Goal: Task Accomplishment & Management: Manage account settings

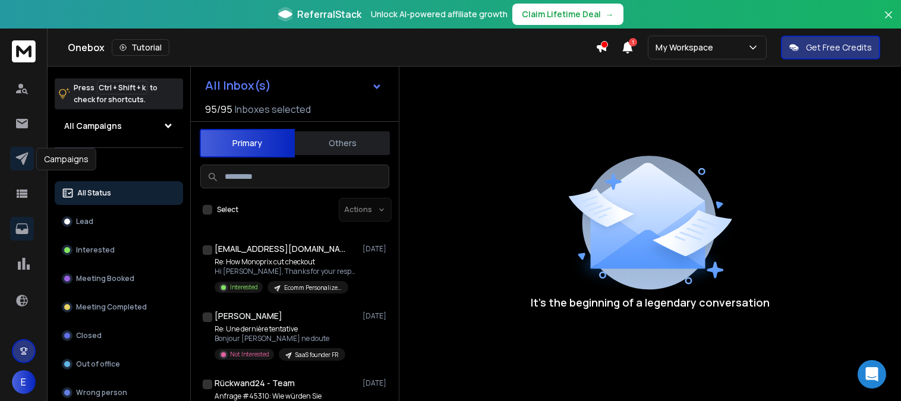
click at [24, 158] on icon at bounding box center [21, 159] width 12 height 12
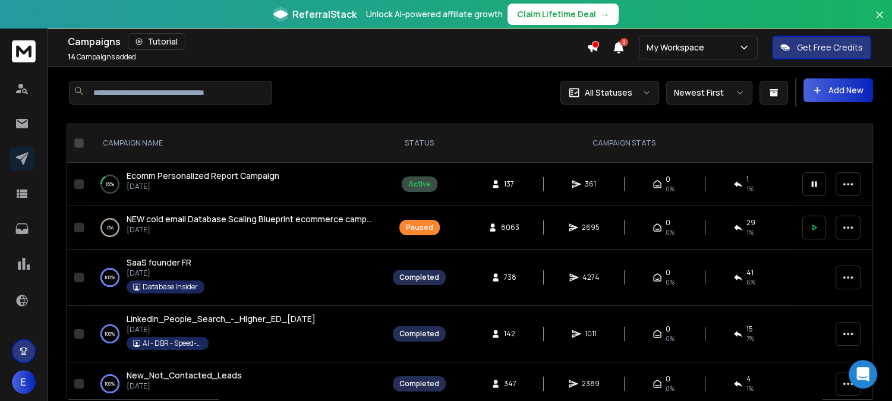
click at [222, 175] on span "Ecomm Personalized Report Campaign" at bounding box center [203, 175] width 153 height 11
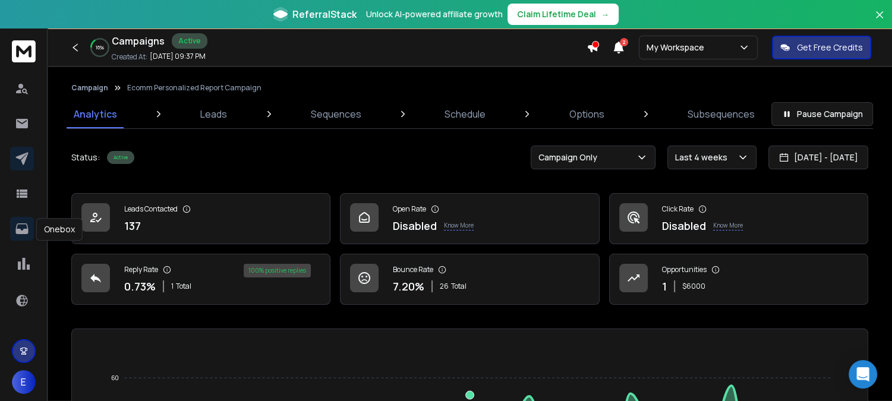
click at [18, 226] on icon at bounding box center [22, 229] width 14 height 14
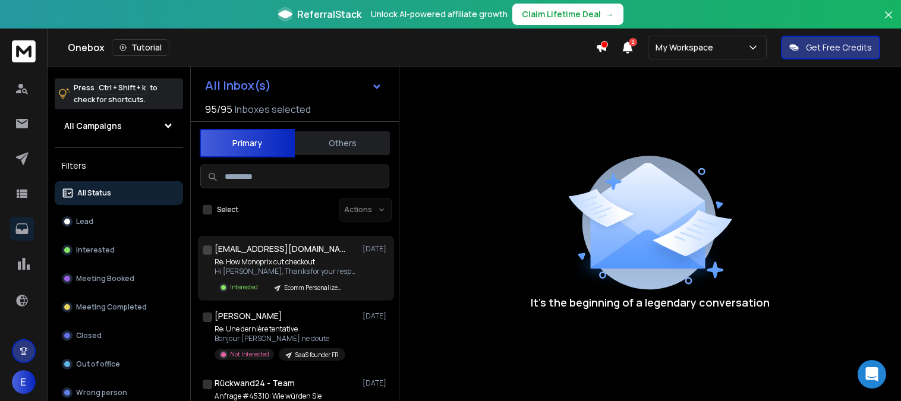
click at [336, 274] on p "Hi [PERSON_NAME], Thanks for your response!" at bounding box center [286, 272] width 143 height 10
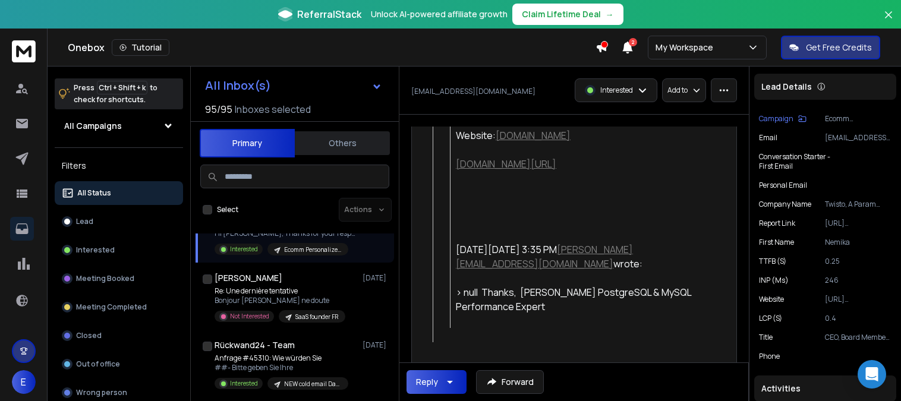
scroll to position [3540, 0]
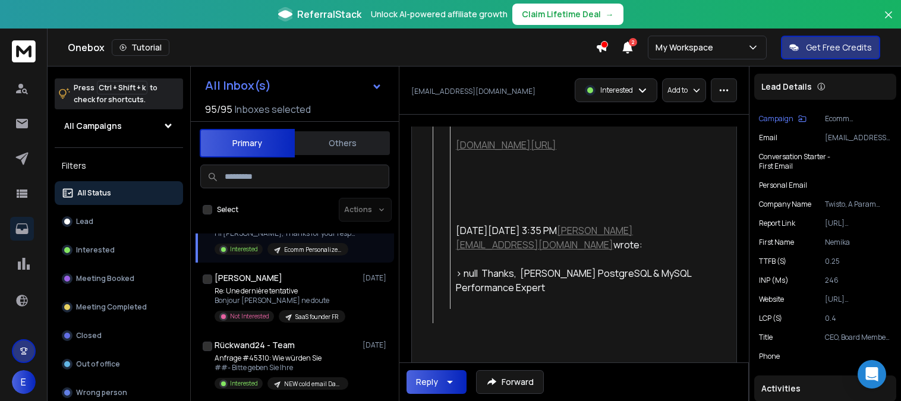
click at [576, 393] on p "View all 3 replies" at bounding box center [582, 398] width 52 height 10
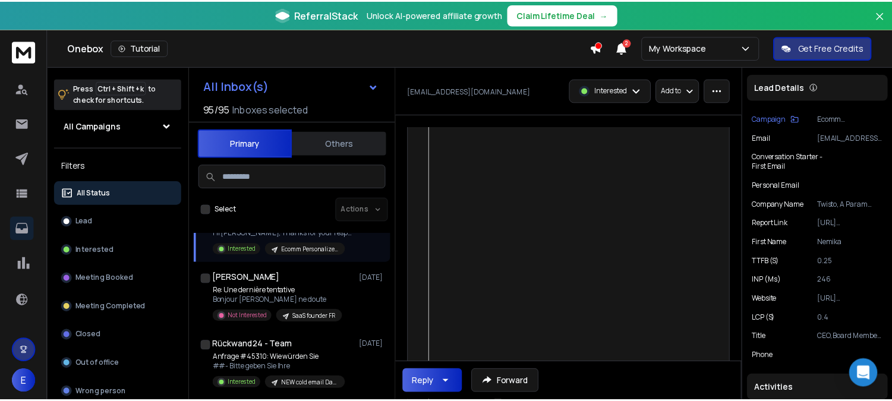
scroll to position [0, 0]
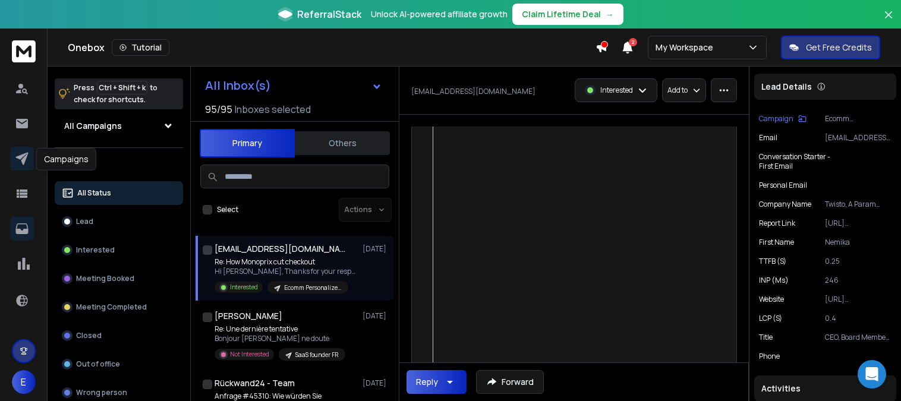
click at [26, 160] on icon at bounding box center [22, 159] width 14 height 14
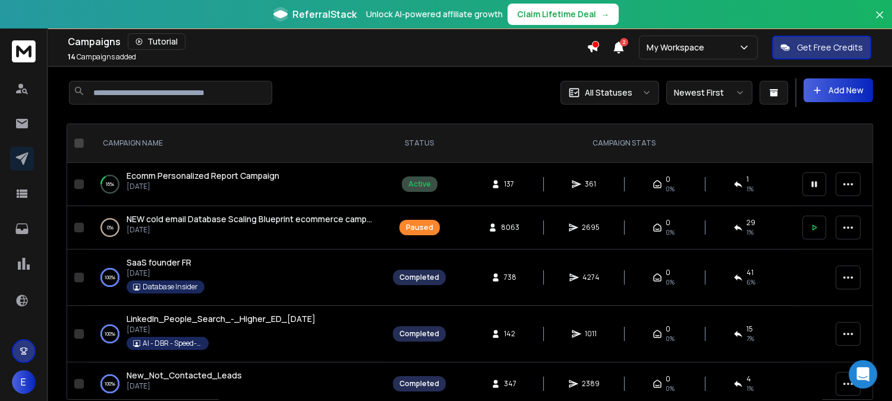
click at [239, 178] on span "Ecomm Personalized Report Campaign" at bounding box center [203, 175] width 153 height 11
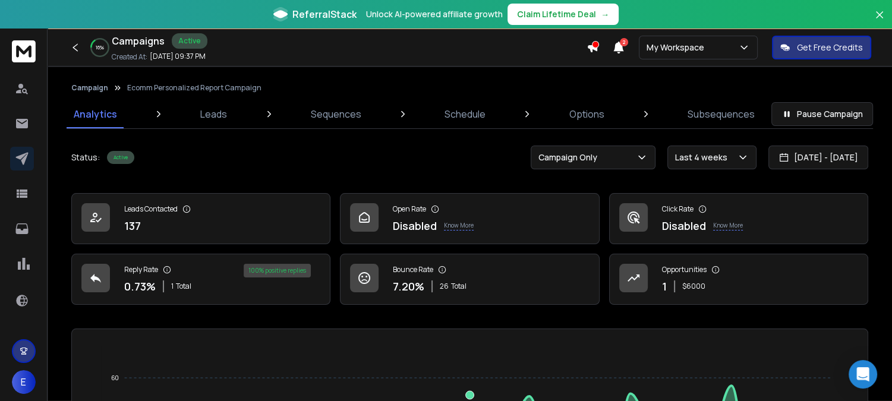
scroll to position [2, 0]
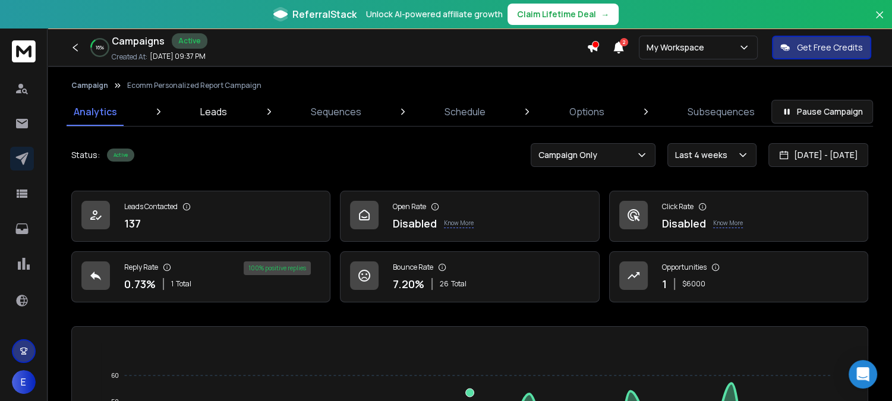
click at [216, 118] on link "Leads" at bounding box center [213, 111] width 41 height 29
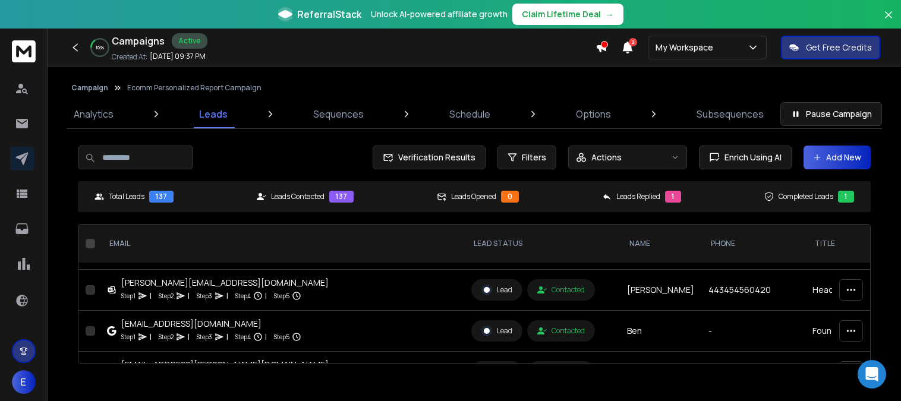
scroll to position [358, 7]
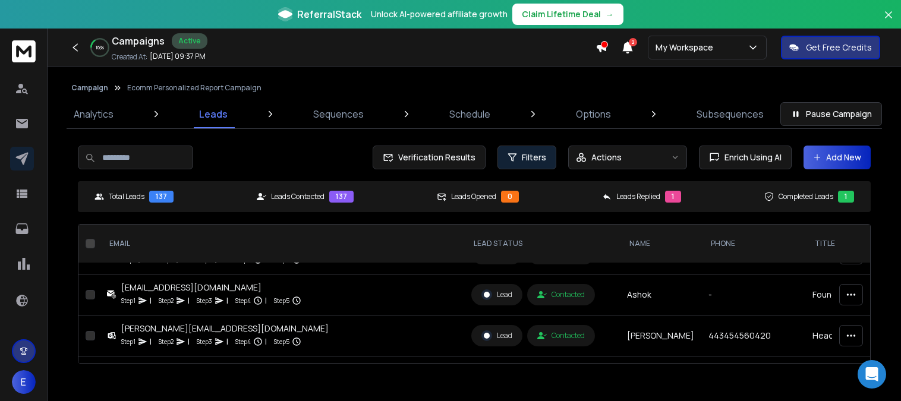
click at [531, 160] on span "Filters" at bounding box center [534, 158] width 24 height 12
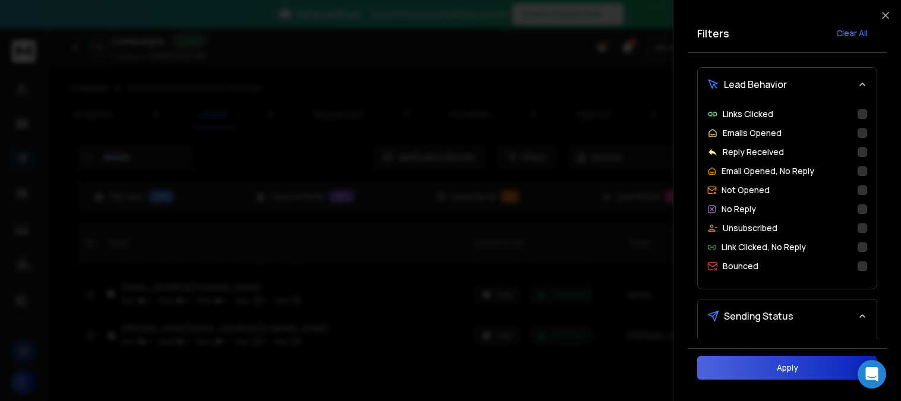
click at [749, 154] on p "Reply Received" at bounding box center [753, 152] width 61 height 12
click at [857, 154] on button "Reply Received" at bounding box center [862, 152] width 10 height 10
click at [790, 371] on button "Apply" at bounding box center [787, 368] width 180 height 24
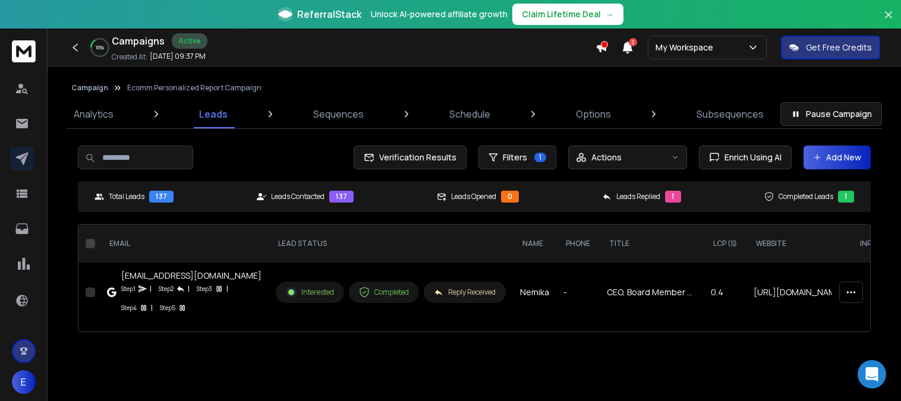
click at [184, 275] on div "[EMAIL_ADDRESS][DOMAIN_NAME]" at bounding box center [191, 276] width 140 height 12
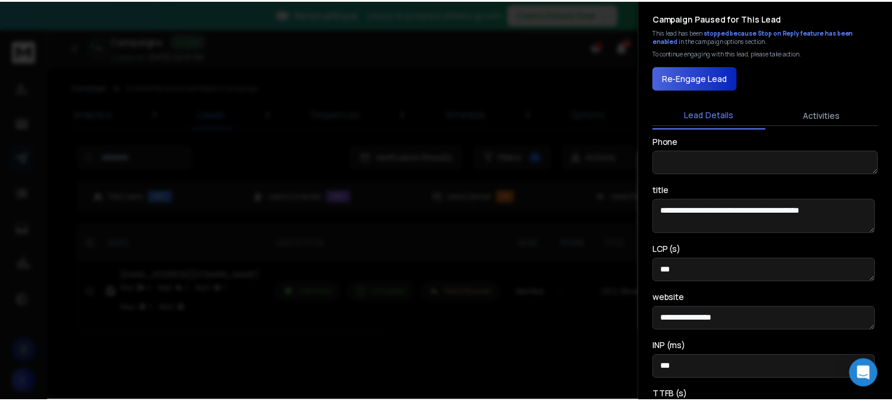
scroll to position [0, 0]
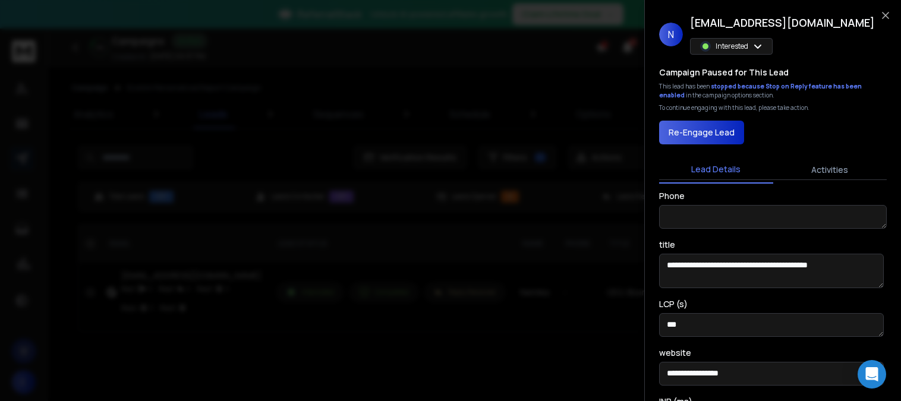
click at [822, 172] on button "Activities" at bounding box center [830, 170] width 114 height 26
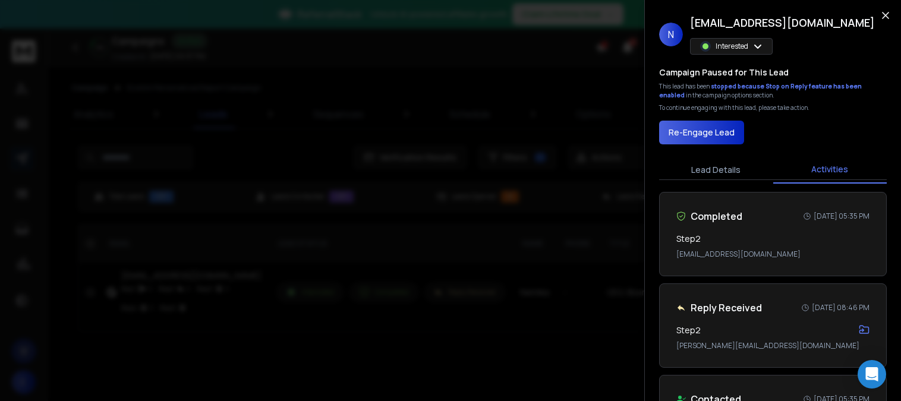
click at [882, 17] on icon "button" at bounding box center [885, 16] width 12 height 12
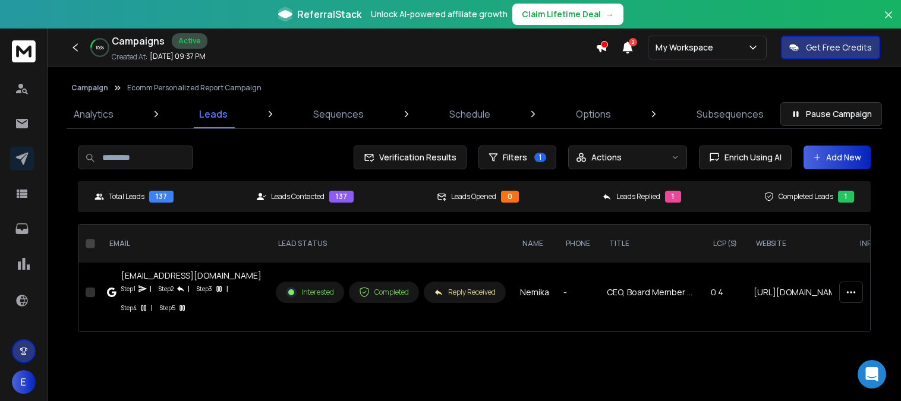
click at [122, 203] on div "Total Leads 137 Leads Contacted 137 Leads Opened 0 Leads Replied 1 Completed Le…" at bounding box center [474, 196] width 793 height 31
click at [134, 195] on p "Total Leads" at bounding box center [127, 197] width 36 height 10
click at [16, 125] on icon at bounding box center [22, 124] width 12 height 10
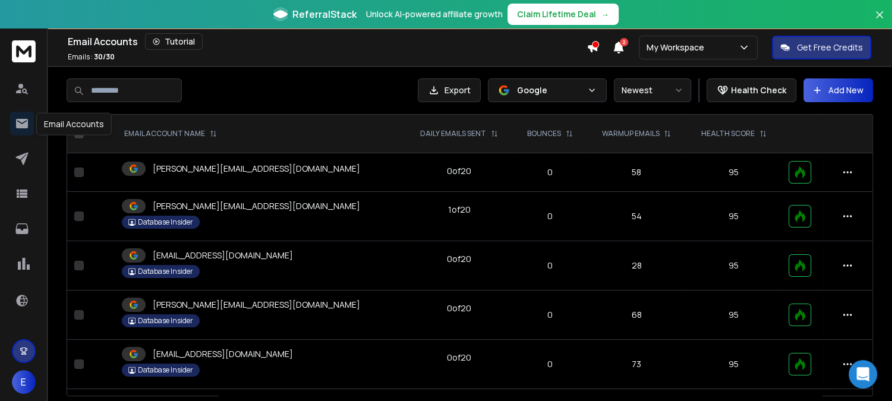
click at [20, 119] on icon at bounding box center [22, 124] width 12 height 10
click at [23, 160] on icon at bounding box center [21, 159] width 12 height 12
